Goal: Task Accomplishment & Management: Use online tool/utility

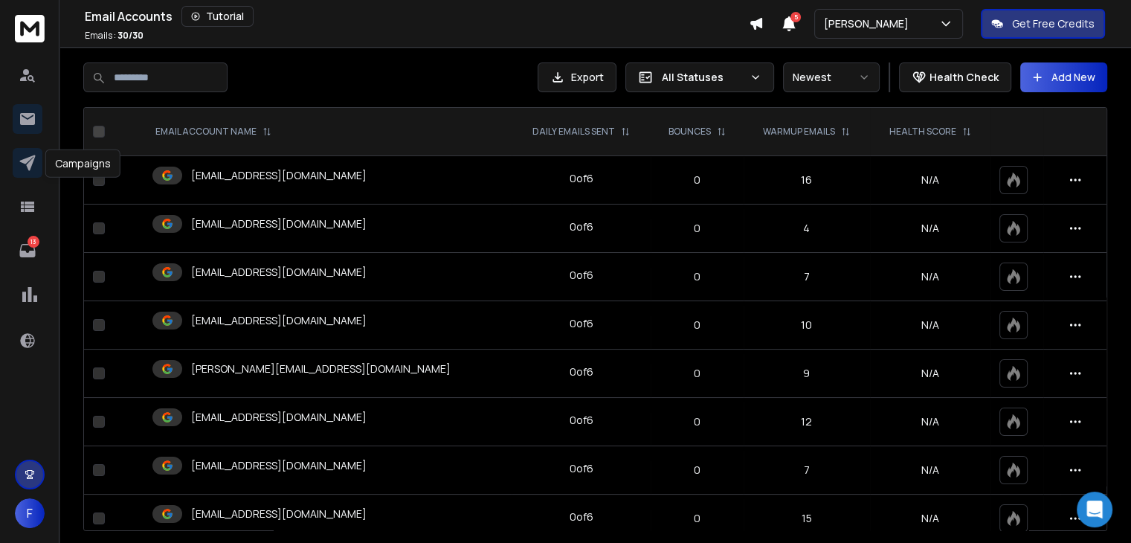
click at [34, 155] on icon at bounding box center [27, 163] width 16 height 16
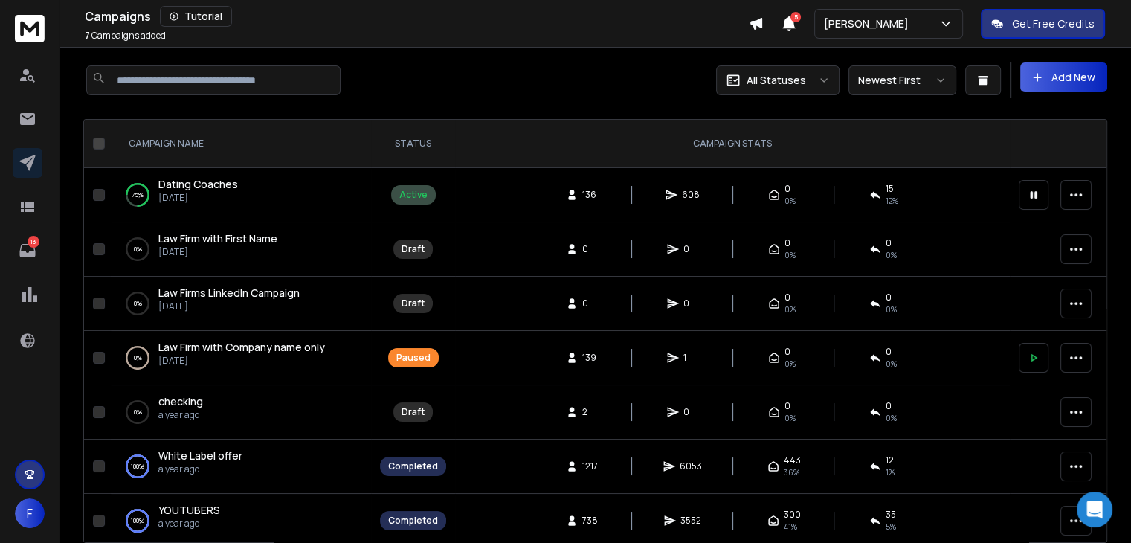
click at [181, 185] on span "Dating Coaches" at bounding box center [198, 184] width 80 height 14
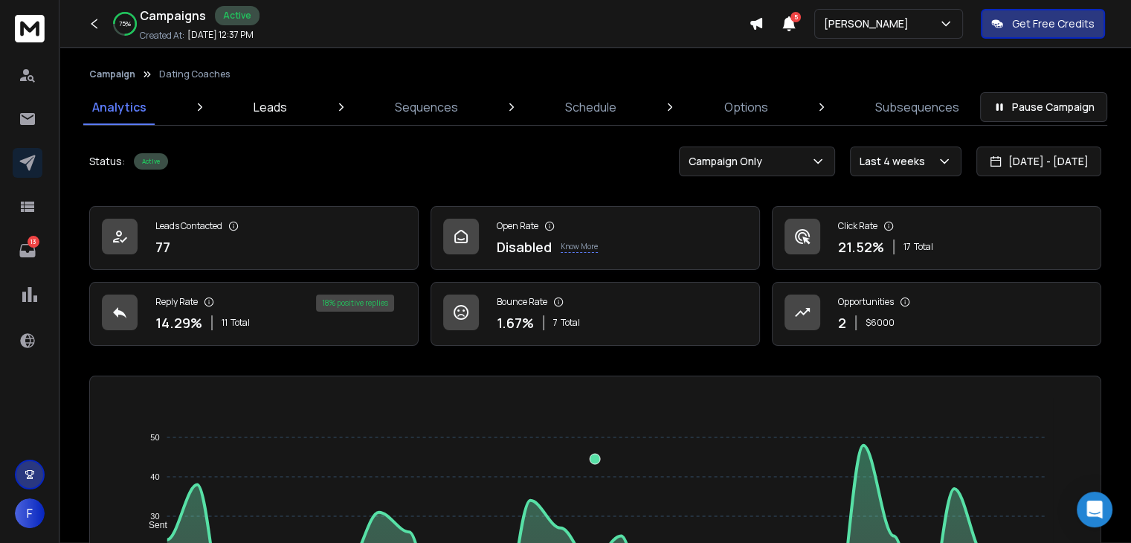
click at [280, 113] on p "Leads" at bounding box center [270, 107] width 33 height 18
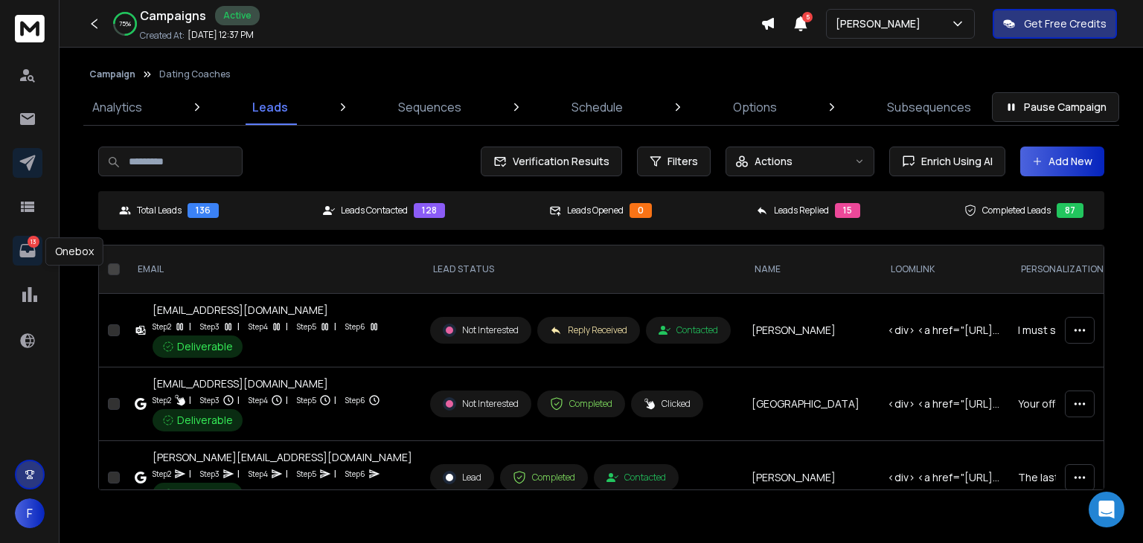
click at [27, 250] on icon at bounding box center [28, 251] width 18 height 18
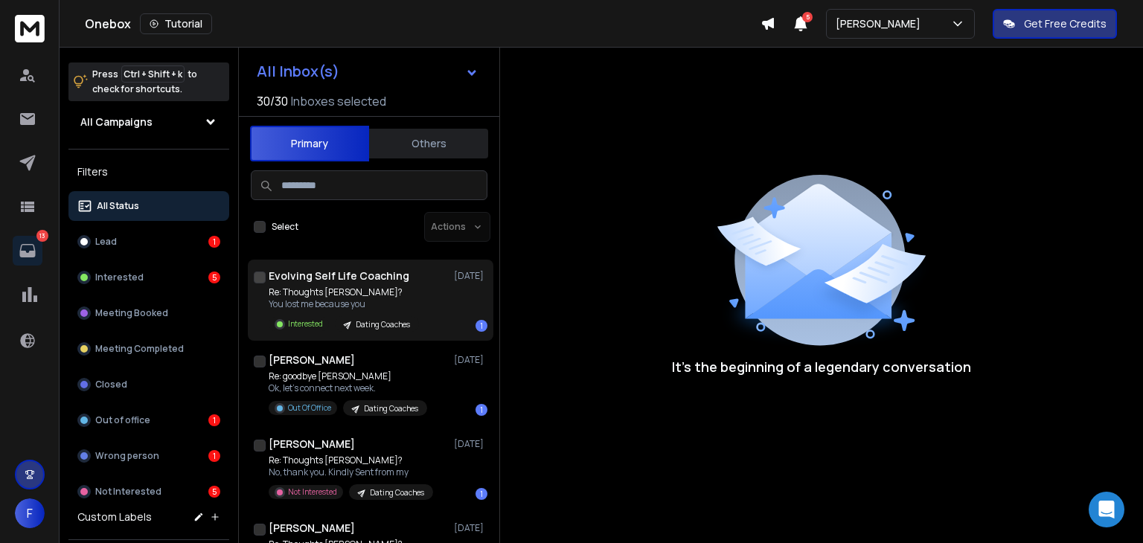
click at [384, 281] on h1 "Evolving Self Life Coaching" at bounding box center [339, 276] width 141 height 15
